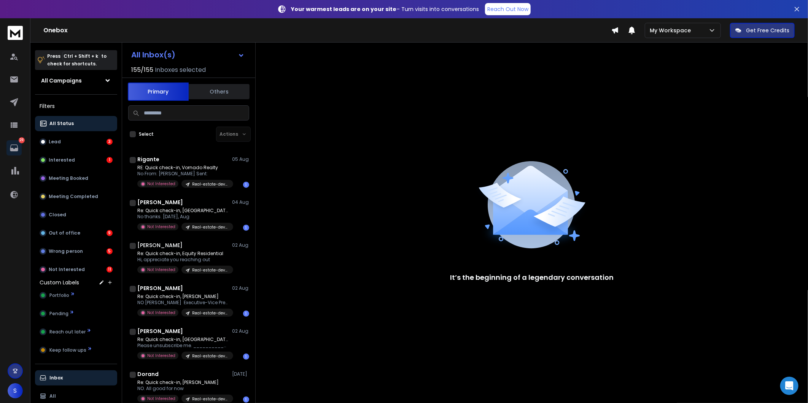
click at [225, 96] on button "Others" at bounding box center [219, 91] width 61 height 17
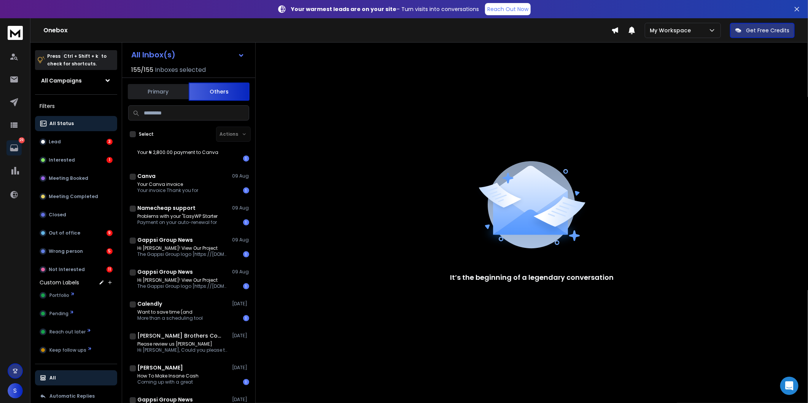
scroll to position [211, 0]
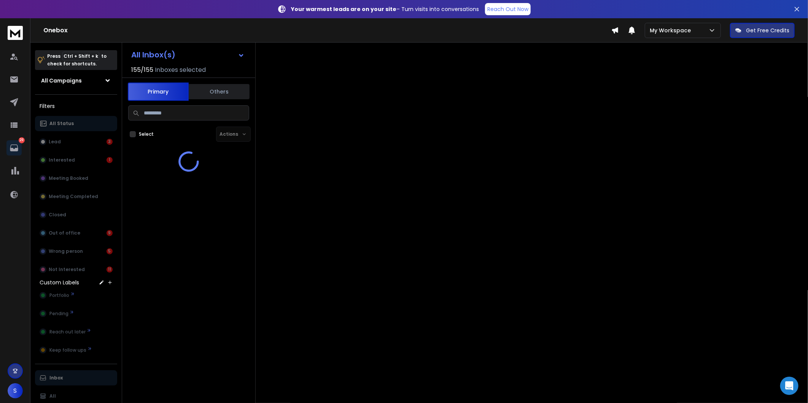
click at [153, 91] on button "Primary" at bounding box center [158, 92] width 61 height 18
